Goal: Task Accomplishment & Management: Manage account settings

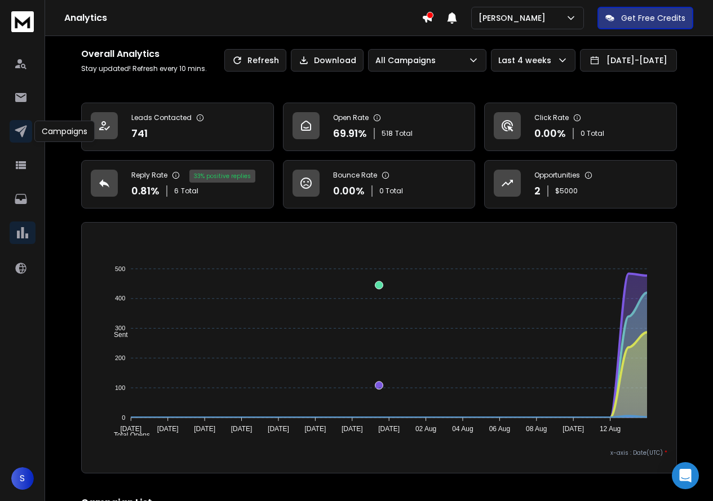
click at [23, 134] on icon at bounding box center [21, 131] width 12 height 12
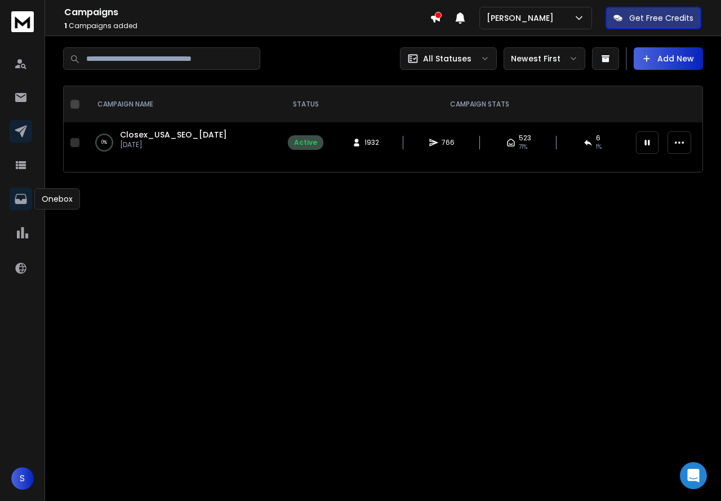
click at [19, 199] on icon at bounding box center [21, 199] width 14 height 14
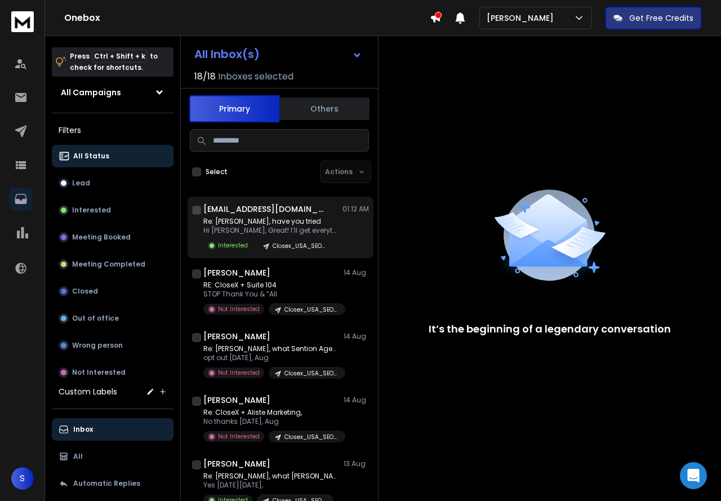
click at [307, 220] on p "Re: [PERSON_NAME], have you tried" at bounding box center [270, 221] width 135 height 9
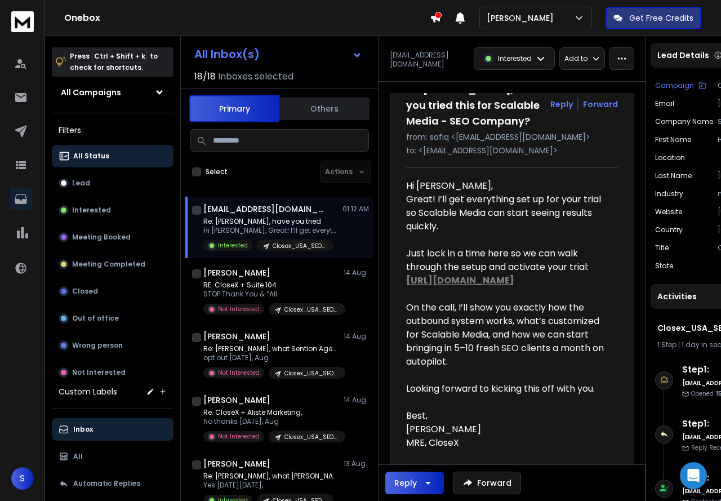
scroll to position [56, 0]
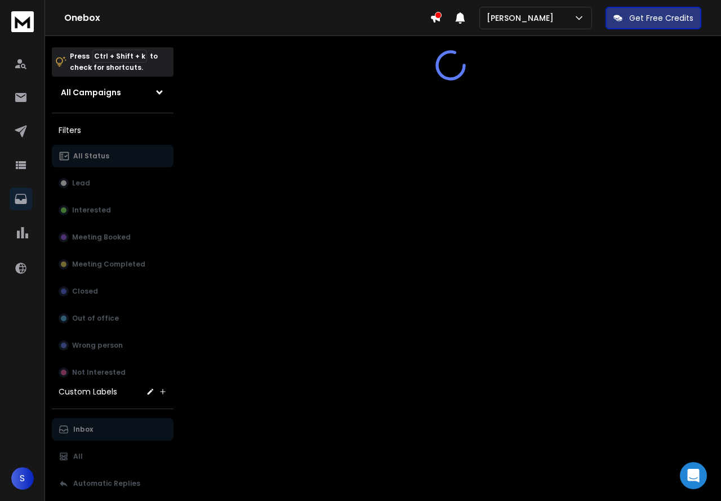
click at [94, 213] on div "All Status Lead Interested Meeting Booked Meeting Completed Closed Out of offic…" at bounding box center [113, 264] width 122 height 239
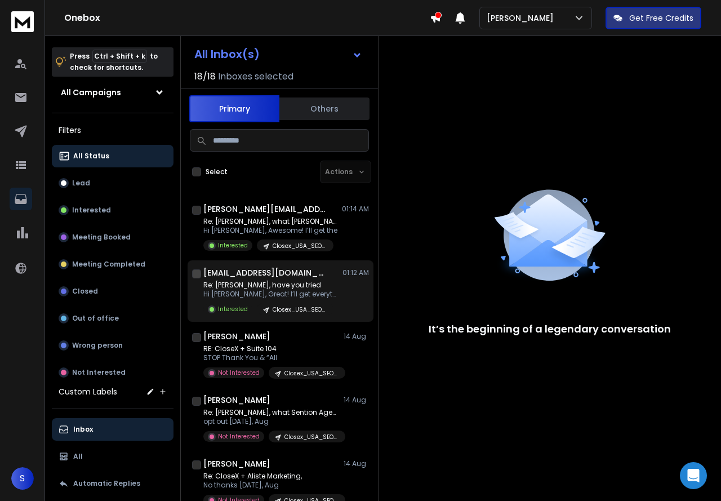
click at [283, 280] on div "haris@scalablemedia.io 01:12 AM Re: Haris, have you tried Hi Haris, Great! I’ll…" at bounding box center [286, 291] width 166 height 48
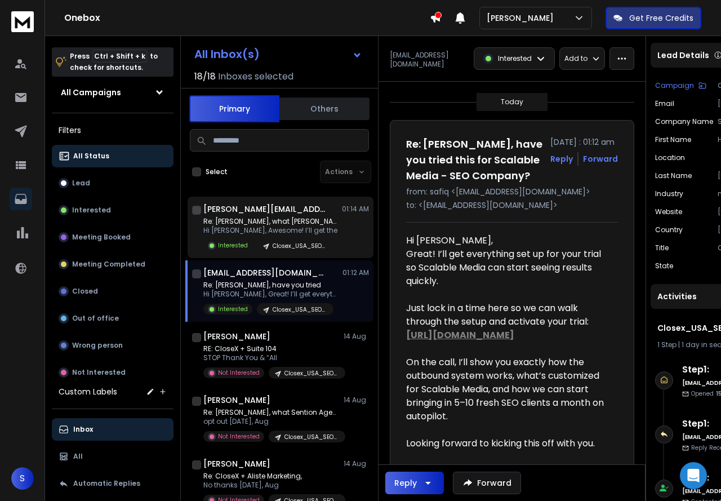
click at [301, 216] on div "guido@bonapartedigital.com 01:14 AM Re: Guido, what BONAPARTE might Hi Guido, A…" at bounding box center [286, 227] width 166 height 48
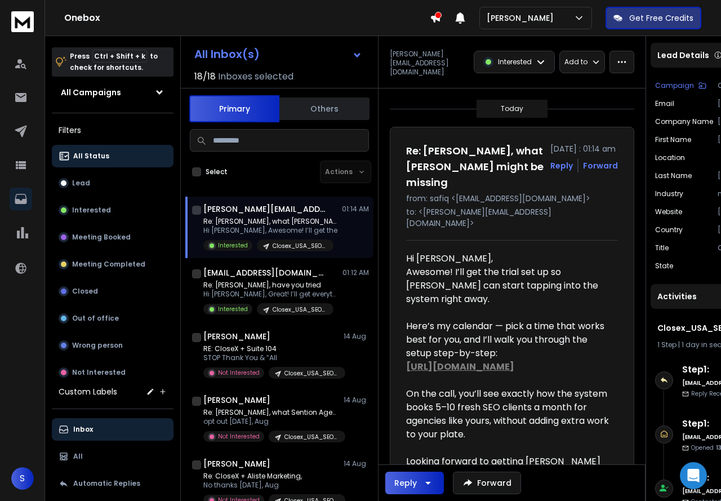
scroll to position [8, 0]
click at [540, 455] on div "Looking forward to getting BONAPARTE rolling." at bounding box center [507, 468] width 203 height 27
click at [24, 101] on icon at bounding box center [20, 97] width 11 height 9
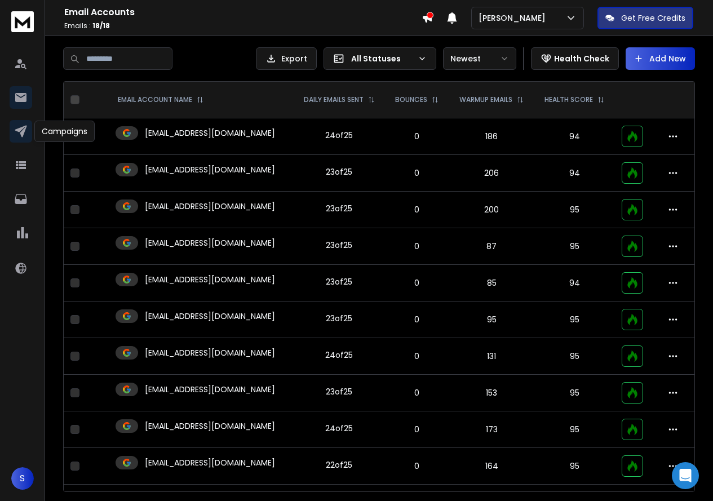
click at [17, 132] on icon at bounding box center [21, 132] width 14 height 14
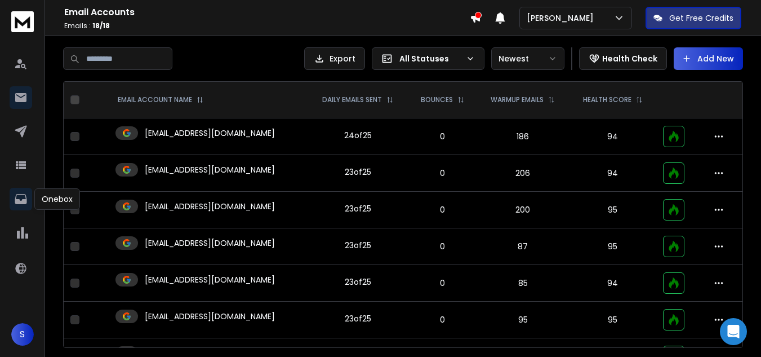
click at [20, 202] on icon at bounding box center [21, 199] width 12 height 10
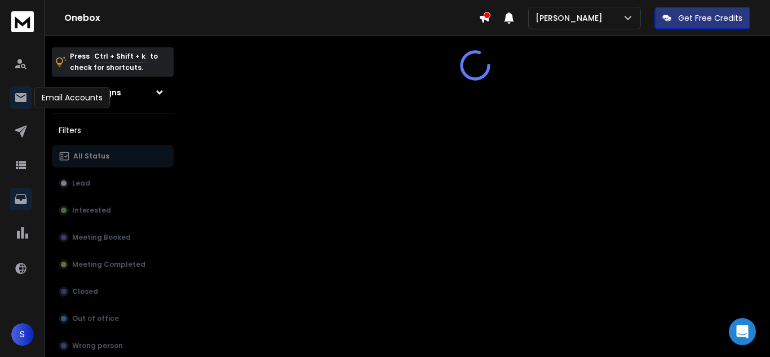
click at [26, 95] on icon at bounding box center [20, 97] width 11 height 9
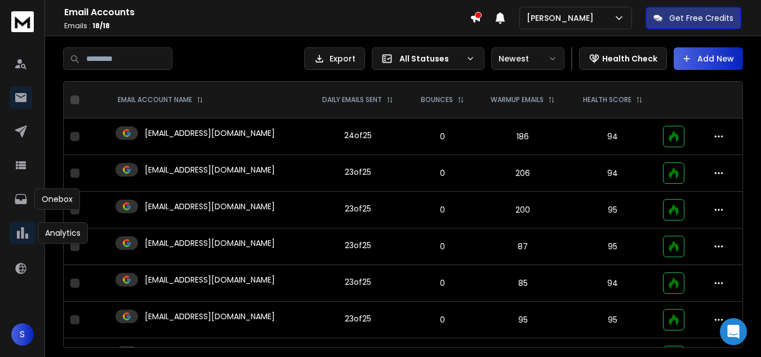
click at [20, 238] on icon at bounding box center [22, 232] width 17 height 17
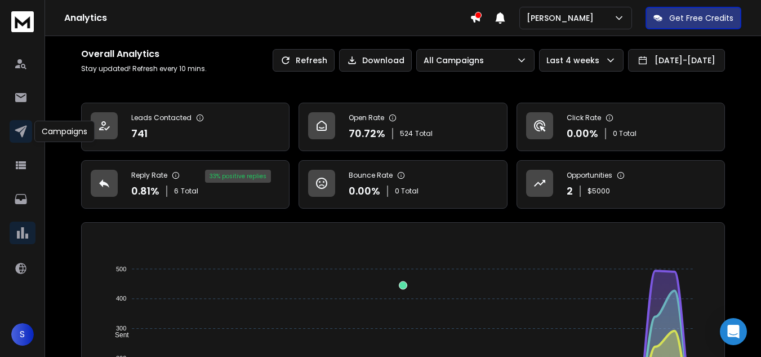
click at [19, 134] on icon at bounding box center [21, 132] width 14 height 14
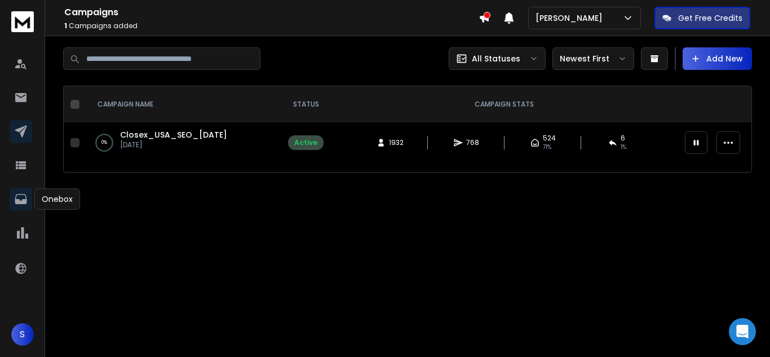
click at [21, 199] on icon at bounding box center [21, 199] width 14 height 14
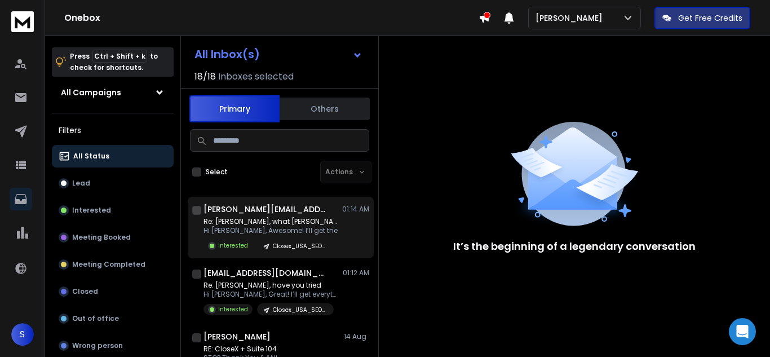
click at [266, 215] on div "[PERSON_NAME][EMAIL_ADDRESS][DOMAIN_NAME] 01:14 AM Re: [PERSON_NAME], what [PER…" at bounding box center [286, 227] width 166 height 48
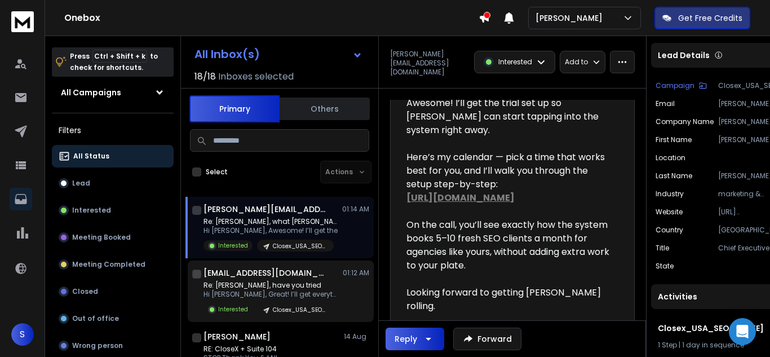
scroll to position [56, 0]
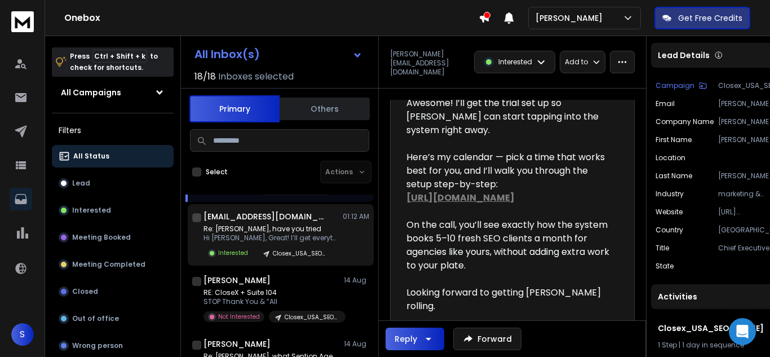
click at [244, 219] on h1 "[EMAIL_ADDRESS][DOMAIN_NAME]" at bounding box center [265, 216] width 124 height 11
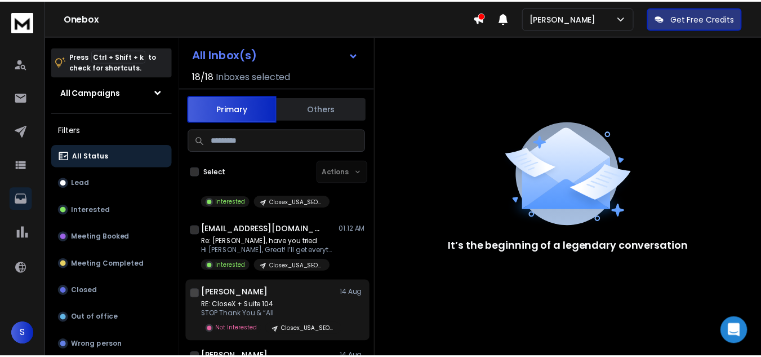
scroll to position [24, 0]
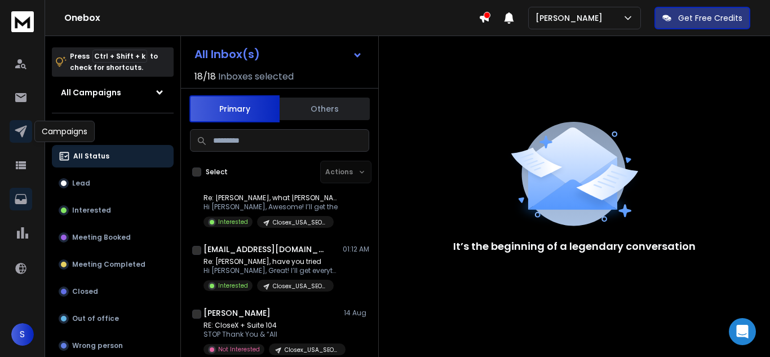
click at [18, 127] on icon at bounding box center [21, 132] width 14 height 14
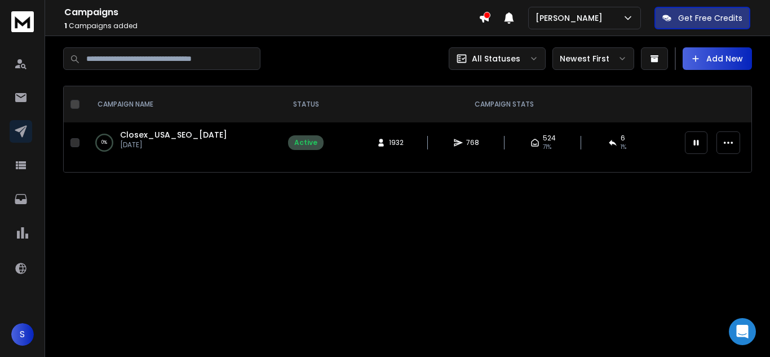
click at [170, 142] on p "[DATE]" at bounding box center [173, 144] width 107 height 9
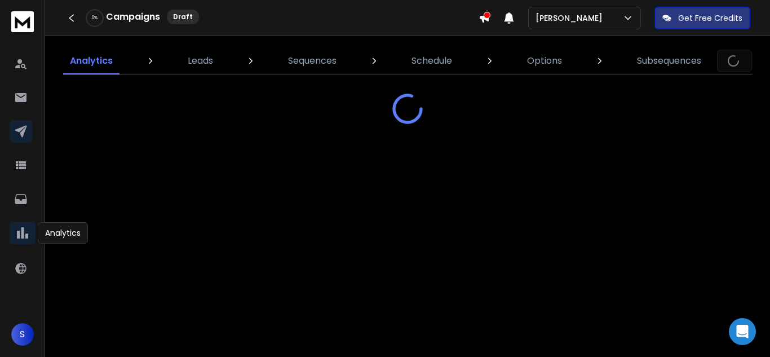
click at [17, 232] on icon at bounding box center [22, 232] width 11 height 11
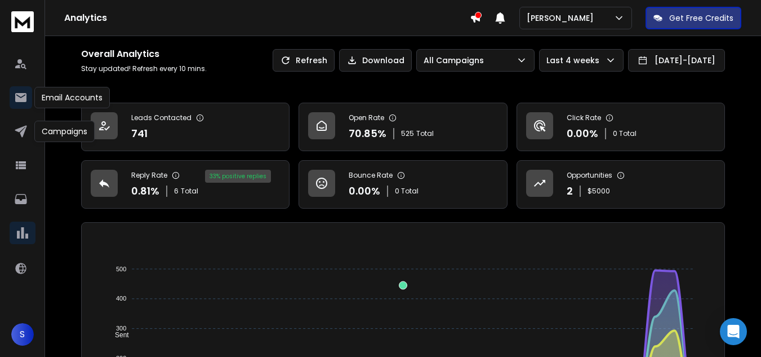
click at [17, 96] on icon at bounding box center [21, 98] width 14 height 14
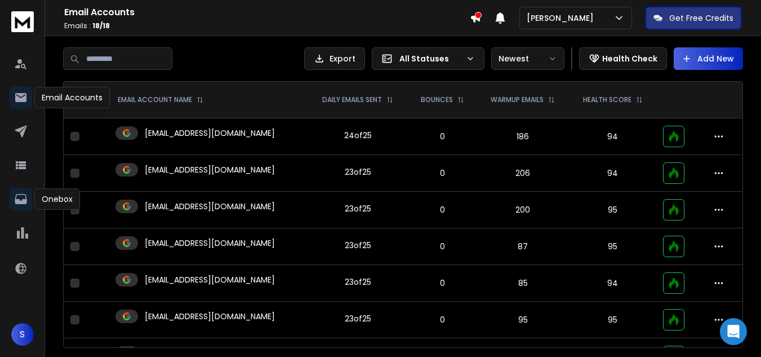
click at [19, 205] on icon at bounding box center [21, 199] width 14 height 14
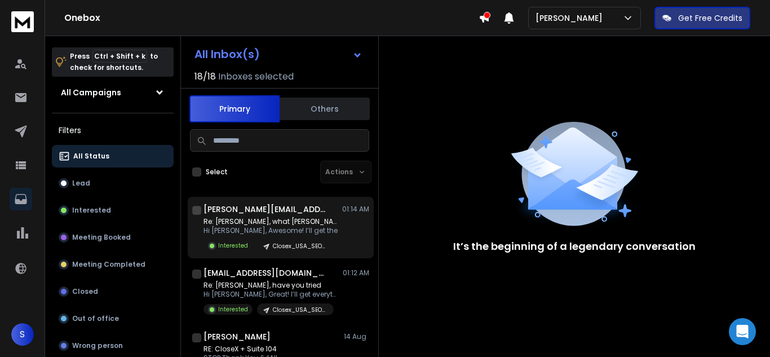
click at [302, 213] on h1 "[PERSON_NAME][EMAIL_ADDRESS][DOMAIN_NAME]" at bounding box center [265, 208] width 124 height 11
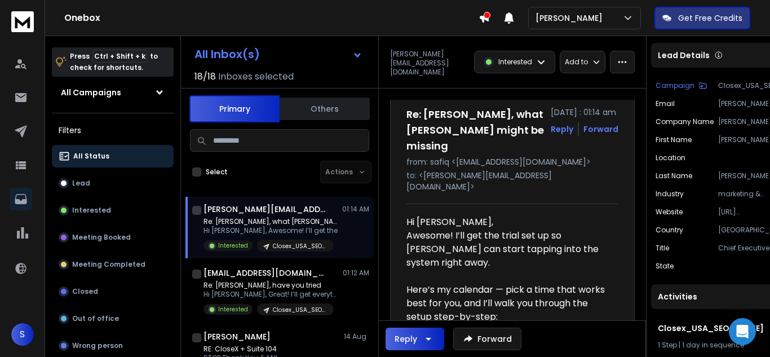
scroll to position [56, 0]
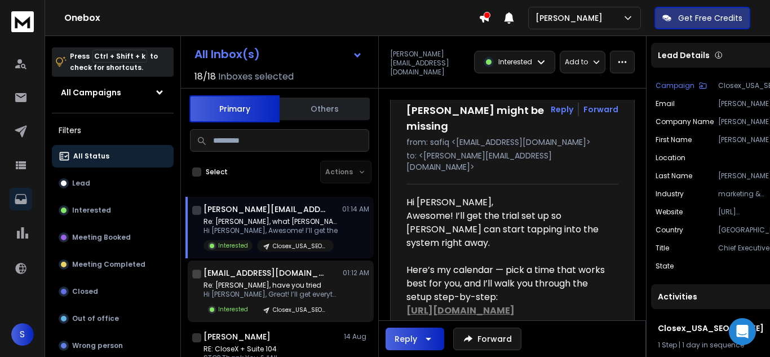
click at [312, 273] on div "haris@scalablemedia.io 01:12 AM" at bounding box center [286, 272] width 166 height 11
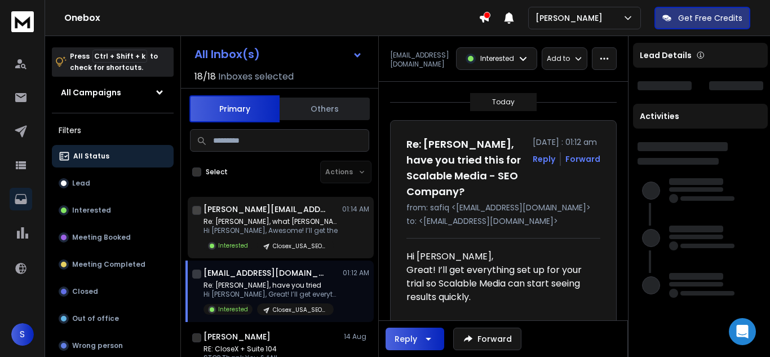
click at [322, 211] on h1 "guido@bonapartedigital.com" at bounding box center [265, 208] width 124 height 11
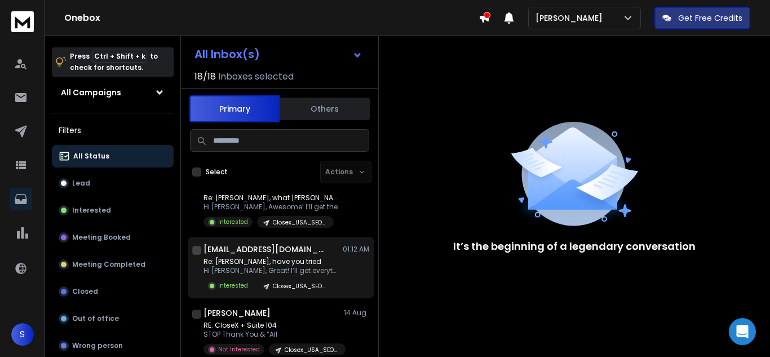
scroll to position [0, 0]
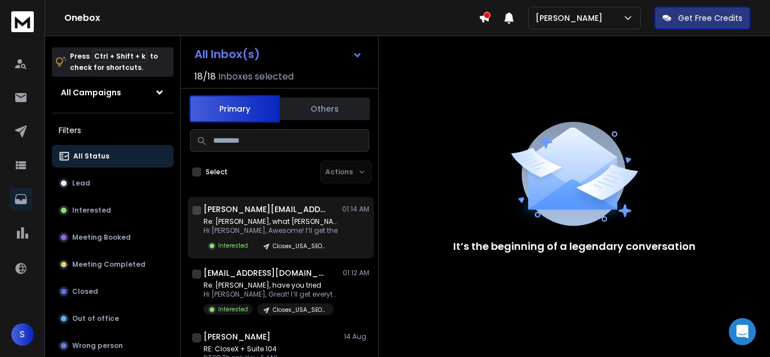
click at [276, 218] on p "Re: Guido, what BONAPARTE might" at bounding box center [270, 221] width 135 height 9
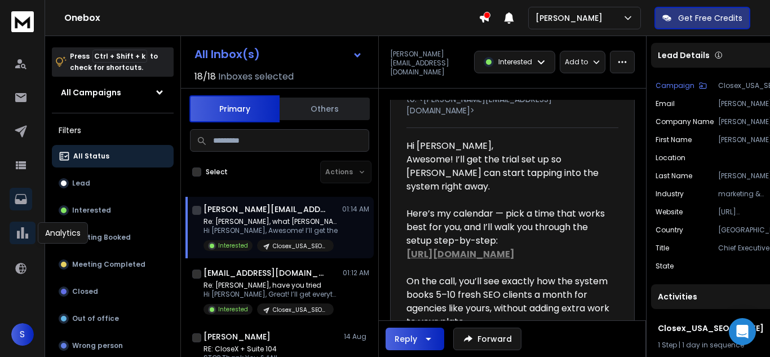
click at [18, 230] on icon at bounding box center [22, 232] width 17 height 17
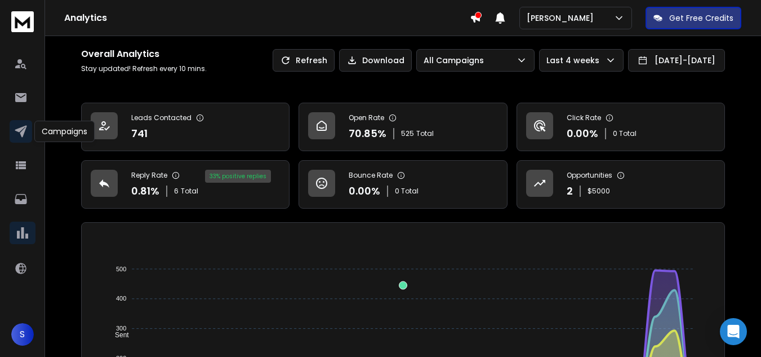
click at [23, 128] on icon at bounding box center [21, 131] width 12 height 12
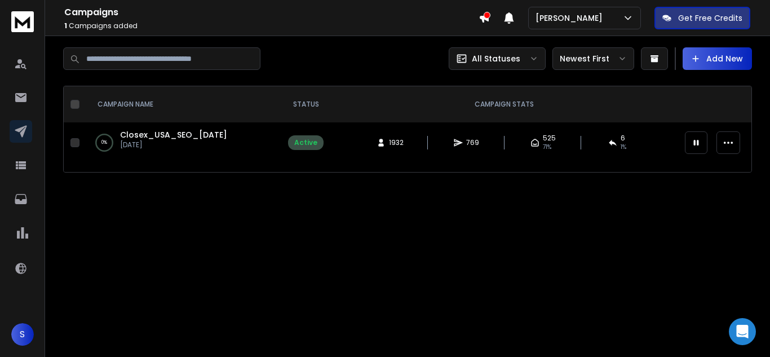
click at [165, 137] on span "Closex_USA_SEO_[DATE]" at bounding box center [173, 134] width 107 height 11
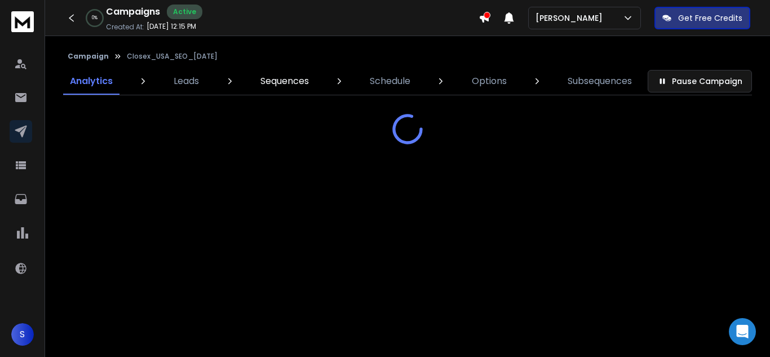
click at [273, 85] on p "Sequences" at bounding box center [284, 81] width 48 height 14
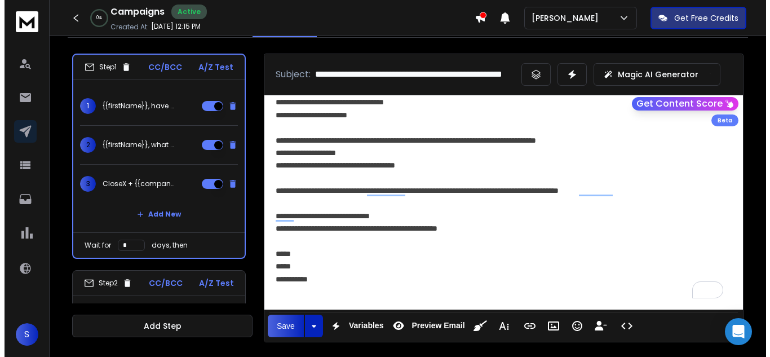
scroll to position [59, 0]
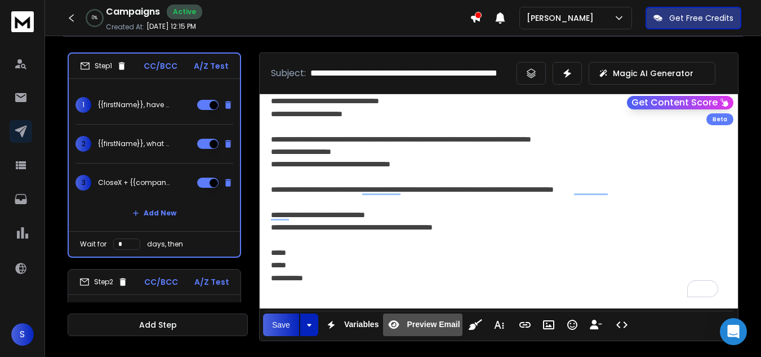
click at [441, 325] on span "Preview Email" at bounding box center [433, 325] width 57 height 10
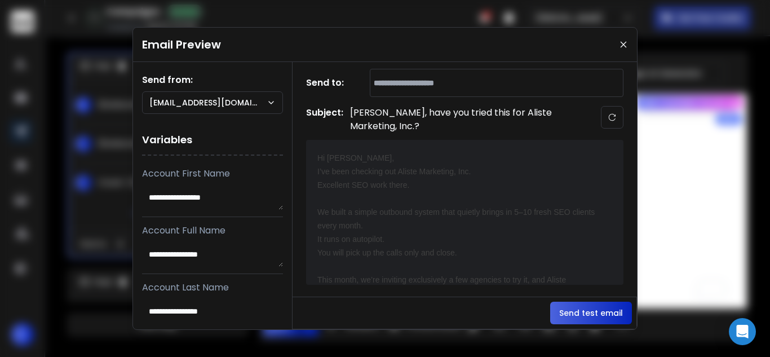
click at [421, 83] on input at bounding box center [497, 83] width 246 height 20
click at [583, 313] on button "Send test email" at bounding box center [591, 312] width 82 height 23
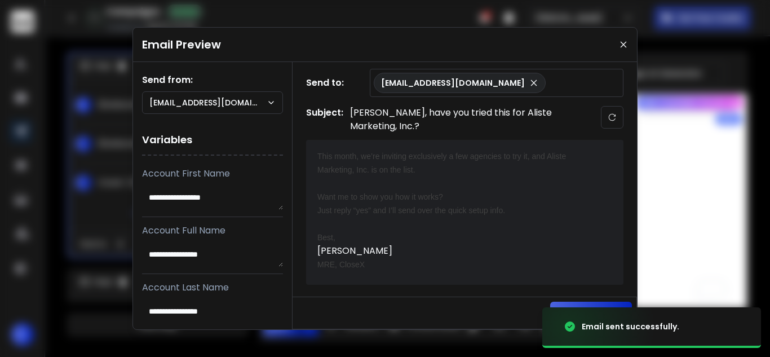
click at [529, 81] on icon at bounding box center [533, 82] width 9 height 9
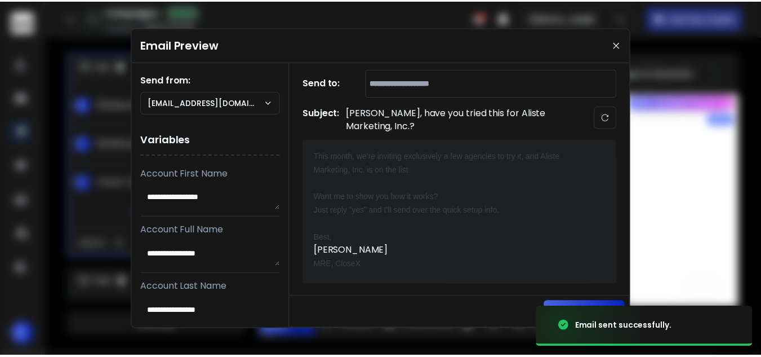
scroll to position [0, 0]
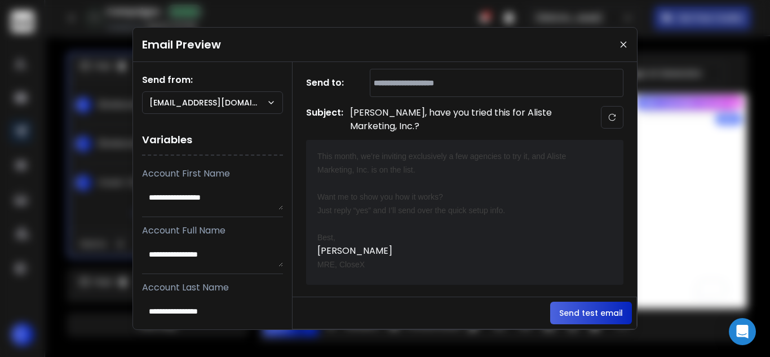
click at [433, 82] on input at bounding box center [497, 83] width 246 height 20
click at [597, 314] on button "Send test email" at bounding box center [591, 312] width 82 height 23
click at [625, 44] on icon at bounding box center [623, 44] width 9 height 9
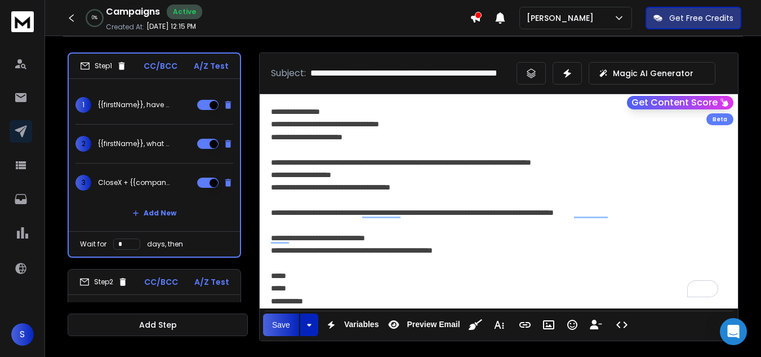
click at [370, 122] on span "**********" at bounding box center [325, 124] width 108 height 8
click at [523, 212] on span "**********" at bounding box center [412, 213] width 283 height 8
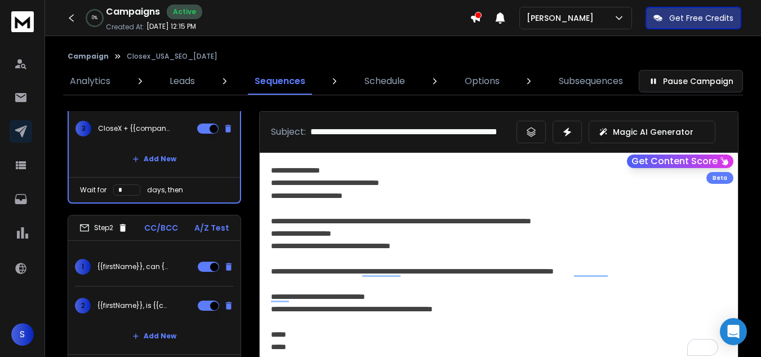
click at [312, 173] on span "**********" at bounding box center [295, 170] width 49 height 8
click at [524, 274] on span "**********" at bounding box center [412, 271] width 283 height 8
click at [180, 81] on p "Leads" at bounding box center [182, 81] width 25 height 14
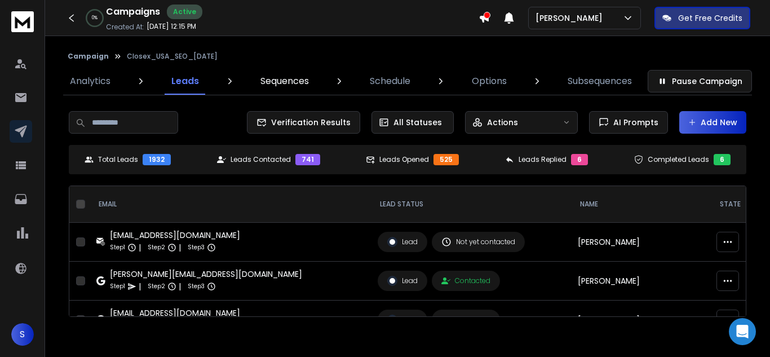
click at [298, 80] on p "Sequences" at bounding box center [284, 81] width 48 height 14
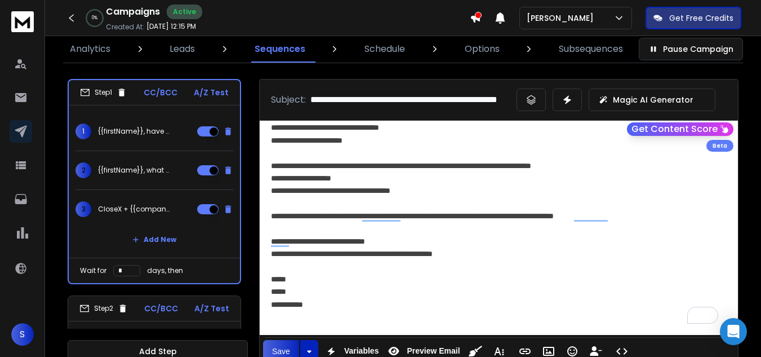
scroll to position [59, 0]
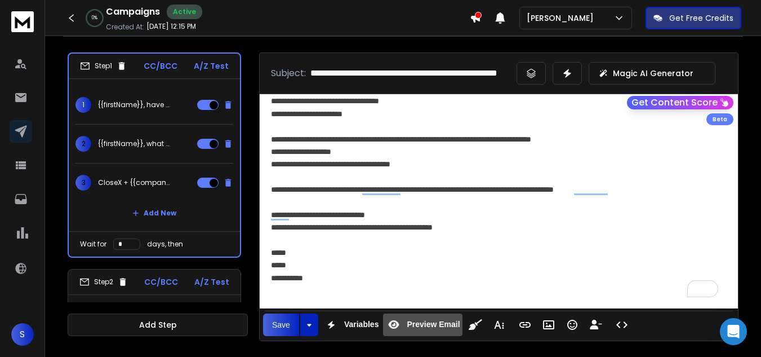
click at [431, 322] on span "Preview Email" at bounding box center [433, 325] width 57 height 10
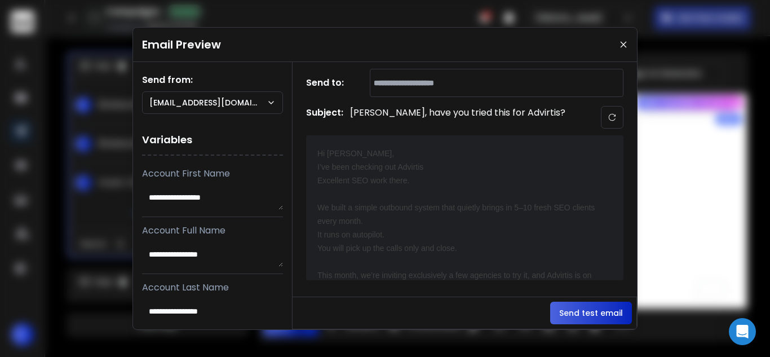
click at [622, 39] on div "Email Preview" at bounding box center [385, 45] width 504 height 34
click at [624, 43] on icon at bounding box center [623, 45] width 6 height 6
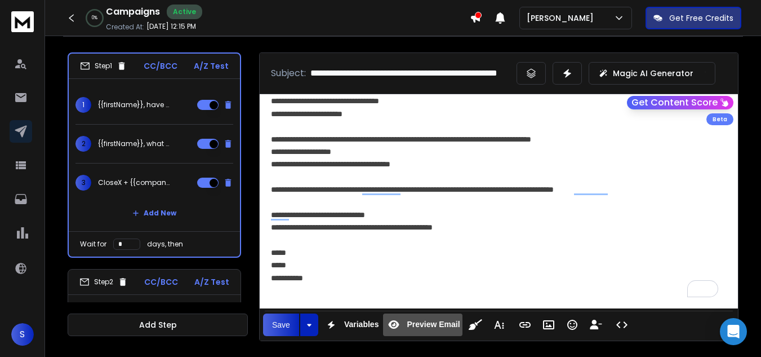
click at [437, 325] on span "Preview Email" at bounding box center [433, 325] width 57 height 10
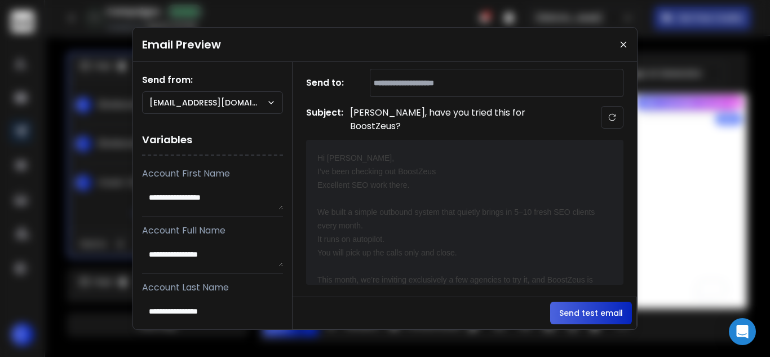
click at [620, 48] on icon at bounding box center [623, 44] width 9 height 9
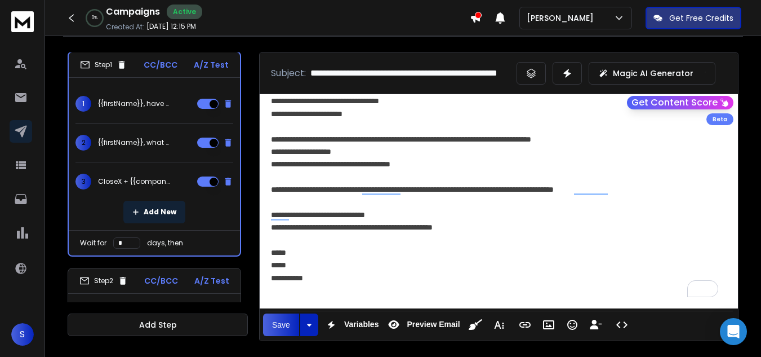
scroll to position [0, 0]
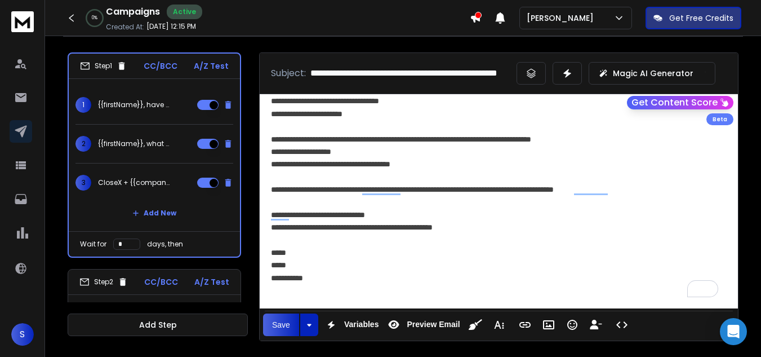
click at [127, 148] on div "2 {{firstName}}, what {{companyName}} might be missing" at bounding box center [123, 144] width 95 height 16
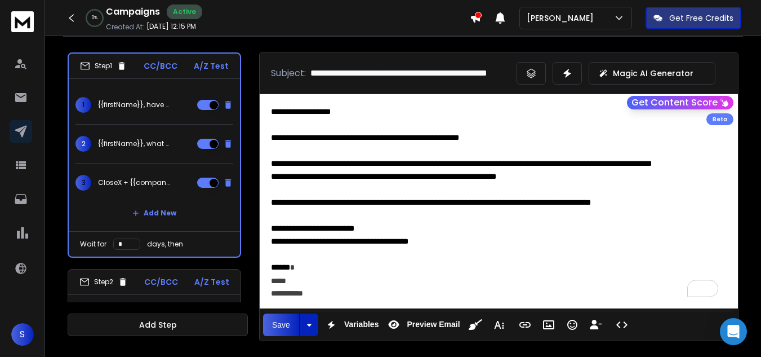
click at [139, 181] on p "CloseX + {{companyName}} = more clients" at bounding box center [134, 182] width 72 height 9
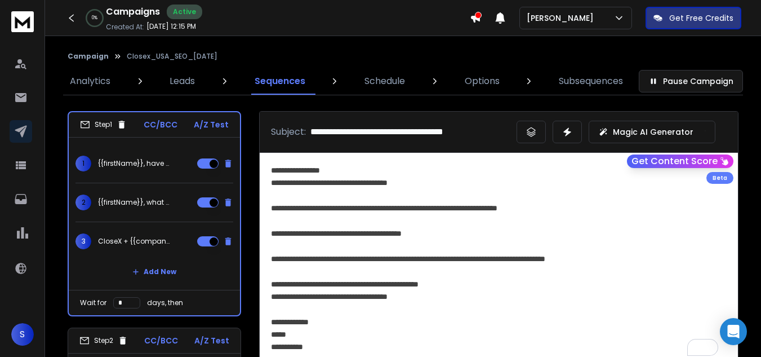
click at [134, 165] on p "{{firstName}}, have you tried this for {{companyName}}?" at bounding box center [134, 163] width 72 height 9
type input "**********"
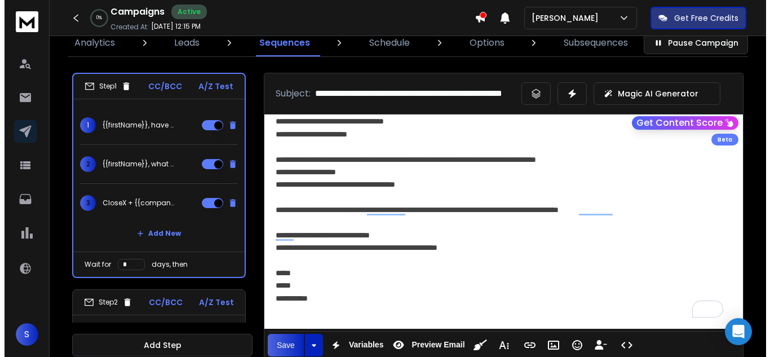
scroll to position [56, 0]
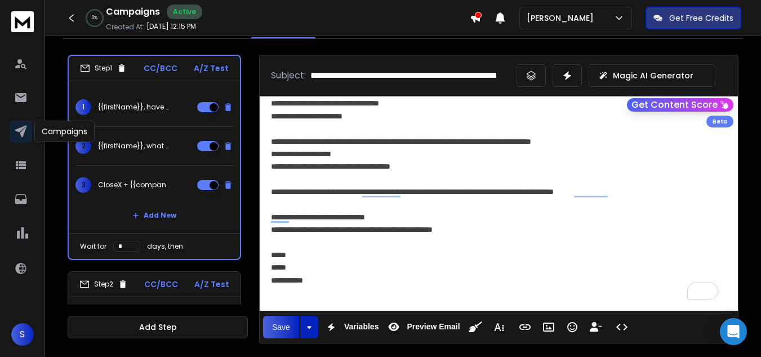
click at [19, 127] on icon at bounding box center [21, 132] width 14 height 14
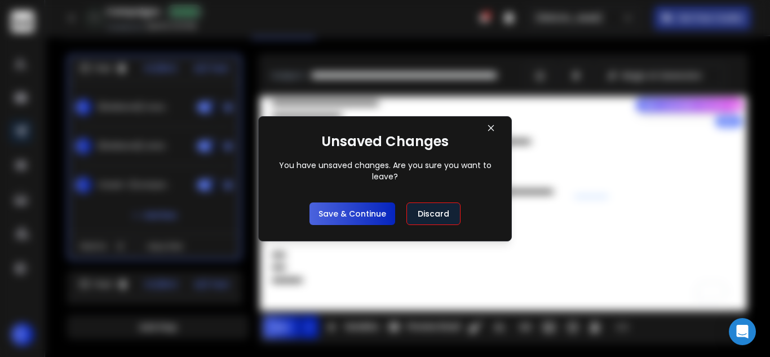
click at [488, 126] on icon at bounding box center [490, 127] width 9 height 9
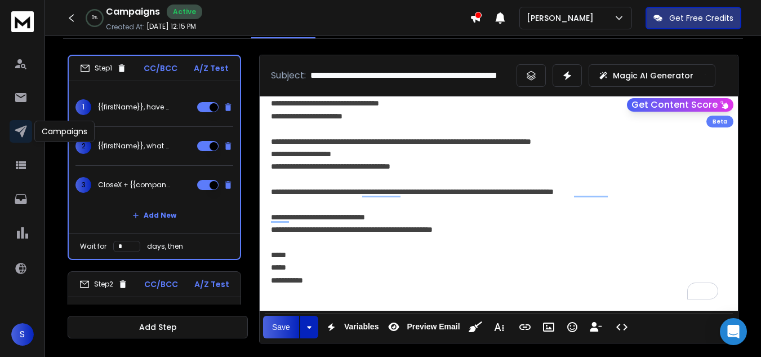
click at [21, 128] on icon at bounding box center [21, 131] width 12 height 12
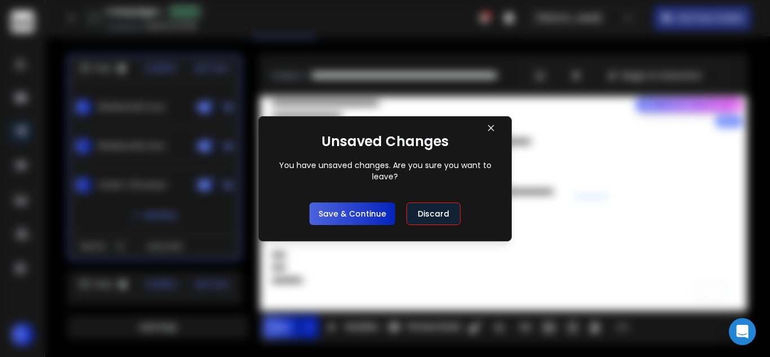
click at [427, 210] on button "Discard" at bounding box center [433, 213] width 54 height 23
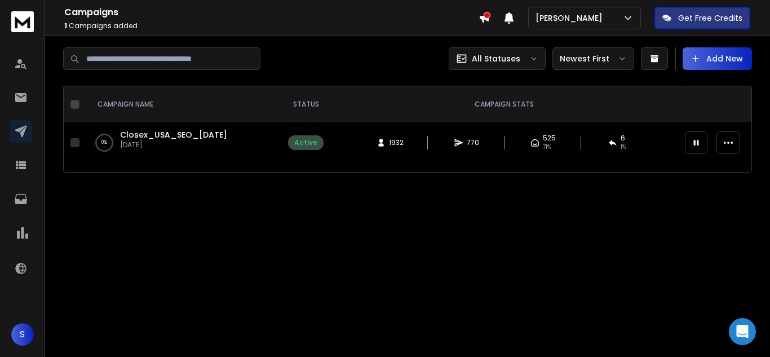
click at [208, 138] on span "Closex_USA_SEO_[DATE]" at bounding box center [173, 134] width 107 height 11
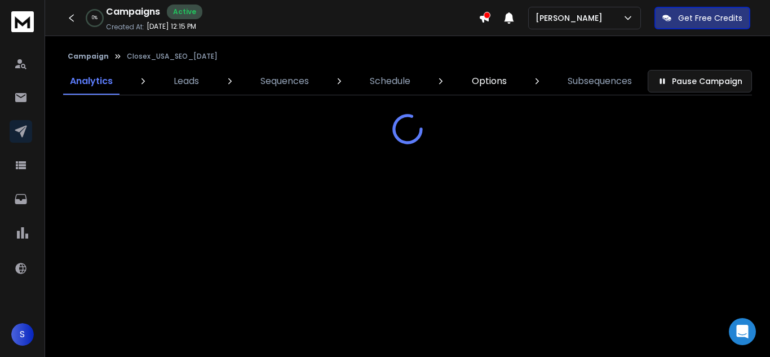
click at [480, 83] on p "Options" at bounding box center [489, 81] width 35 height 14
select select "*********"
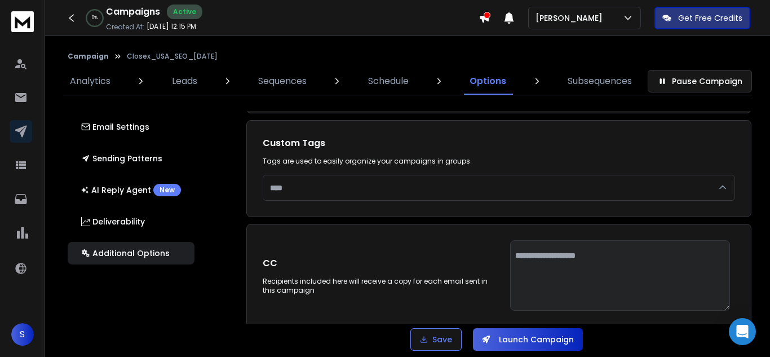
scroll to position [2093, 0]
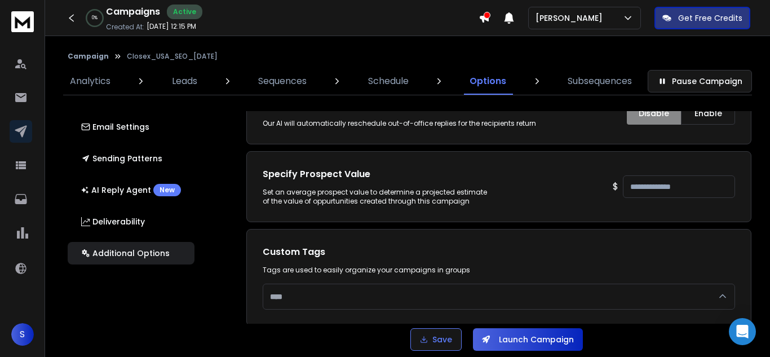
drag, startPoint x: 651, startPoint y: 179, endPoint x: 618, endPoint y: 179, distance: 33.8
click at [623, 179] on input "****" at bounding box center [679, 186] width 113 height 23
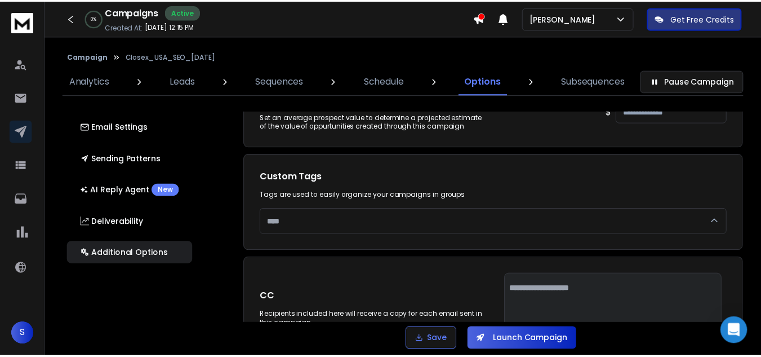
scroll to position [2313, 0]
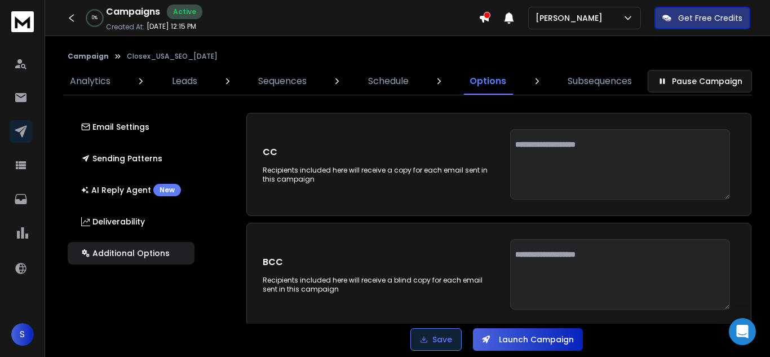
type input "****"
click at [446, 336] on button "Save" at bounding box center [435, 339] width 51 height 23
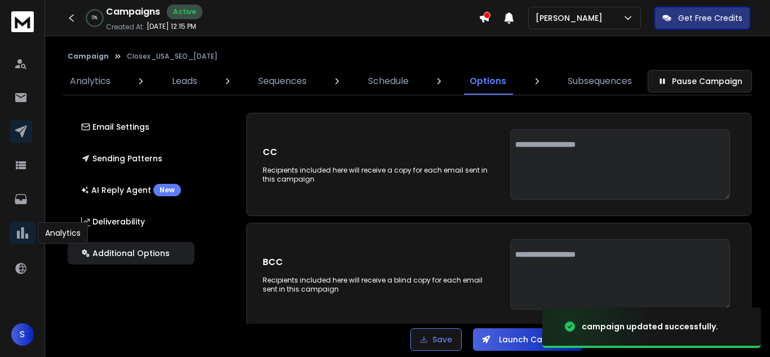
click at [18, 231] on icon at bounding box center [22, 232] width 11 height 11
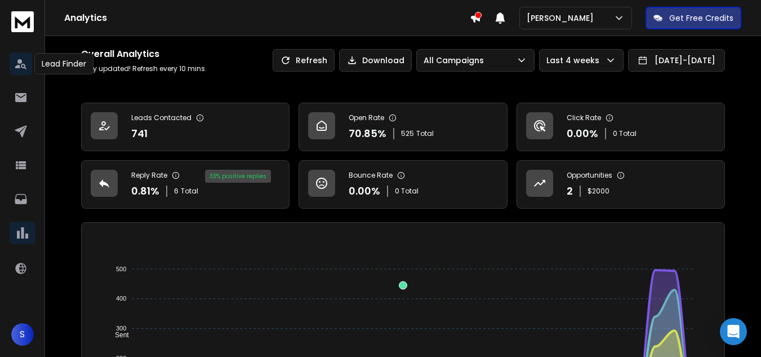
click at [22, 68] on icon at bounding box center [20, 67] width 11 height 6
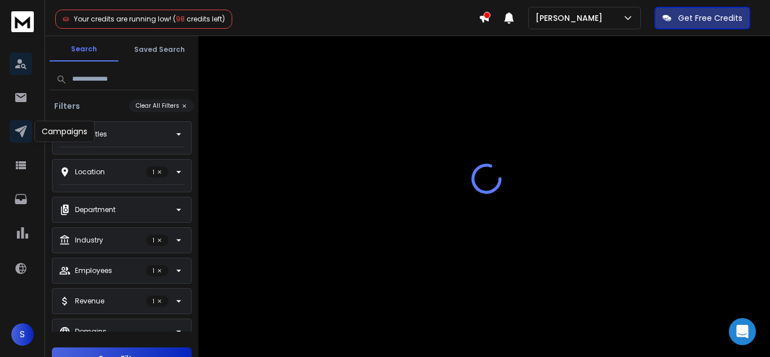
click at [23, 128] on icon at bounding box center [21, 132] width 14 height 14
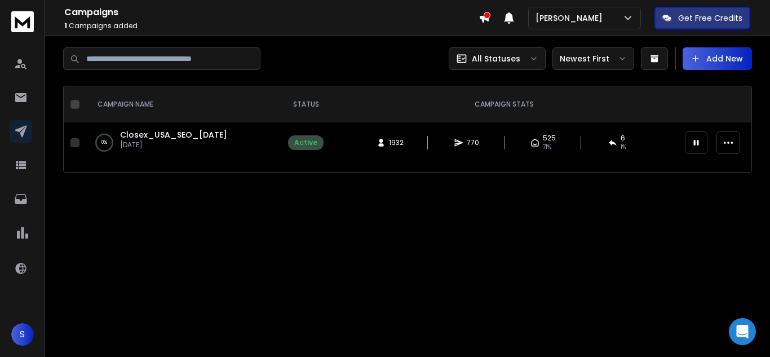
click at [183, 141] on p "[DATE]" at bounding box center [173, 144] width 107 height 9
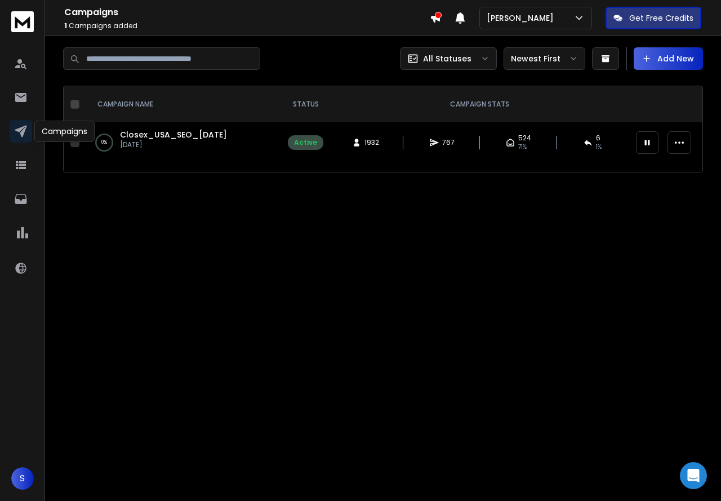
drag, startPoint x: 0, startPoint y: 0, endPoint x: 152, endPoint y: 136, distance: 204.3
click at [152, 136] on span "Closex_USA_SEO_[DATE]" at bounding box center [173, 134] width 107 height 11
